Goal: Information Seeking & Learning: Learn about a topic

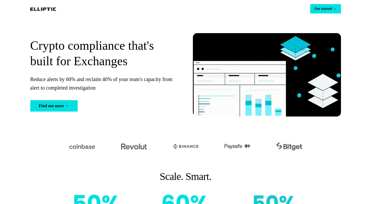
click at [158, 69] on p "Crypto compliance that's built for Exchanges" at bounding box center [104, 53] width 148 height 31
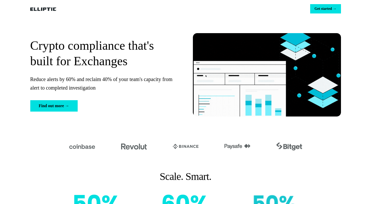
drag, startPoint x: 158, startPoint y: 74, endPoint x: 148, endPoint y: 3, distance: 71.9
